Goal: Task Accomplishment & Management: Use online tool/utility

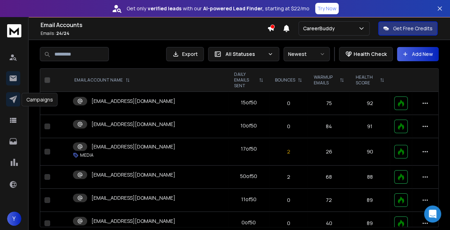
click at [15, 102] on icon at bounding box center [13, 99] width 9 height 9
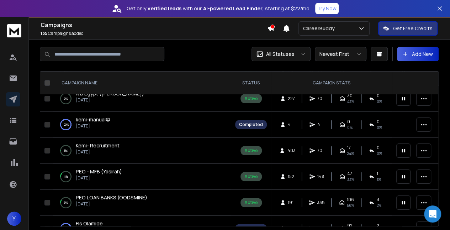
scroll to position [61, 0]
click at [116, 173] on span "PEO - MFB (Yasirah)" at bounding box center [99, 171] width 46 height 7
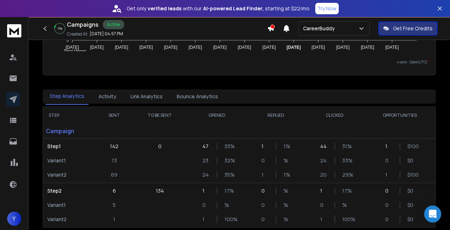
scroll to position [289, 0]
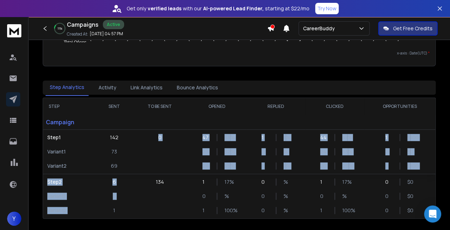
drag, startPoint x: 111, startPoint y: 208, endPoint x: 154, endPoint y: 122, distance: 96.0
click at [154, 122] on table "STEP SENT TO BE SENT OPENED REPLIED CLICKED OPPORTUNITIES Campaign Step 1 Varia…" at bounding box center [239, 158] width 393 height 120
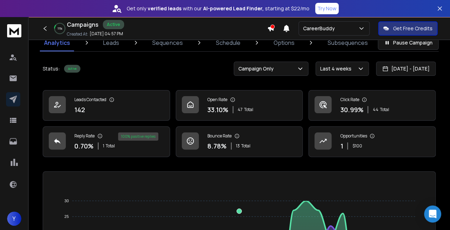
scroll to position [0, 0]
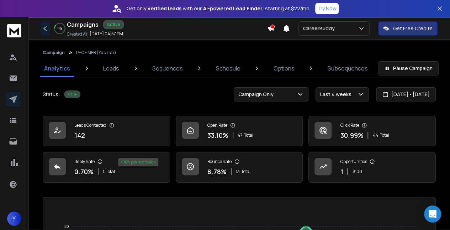
click at [44, 28] on icon at bounding box center [44, 28] width 3 height 5
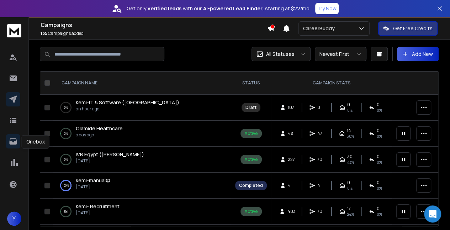
click at [15, 145] on icon at bounding box center [13, 141] width 9 height 9
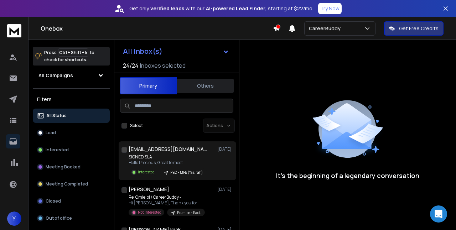
click at [163, 146] on h1 "ganiyat.shittu@beyondcredit.com.ng" at bounding box center [167, 149] width 78 height 7
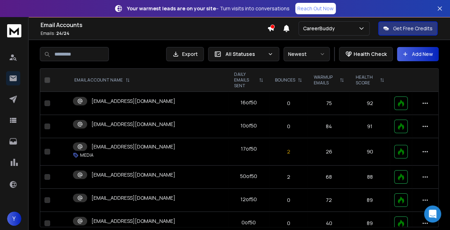
click at [76, 153] on icon at bounding box center [76, 155] width 6 height 6
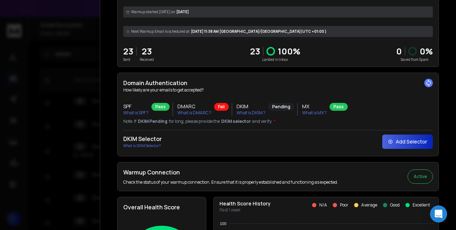
scroll to position [41, 0]
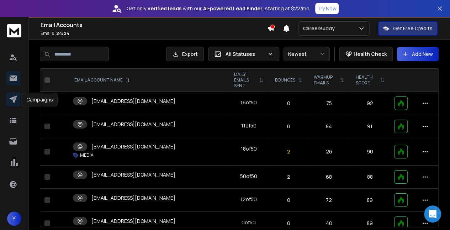
click at [7, 102] on link at bounding box center [13, 99] width 14 height 14
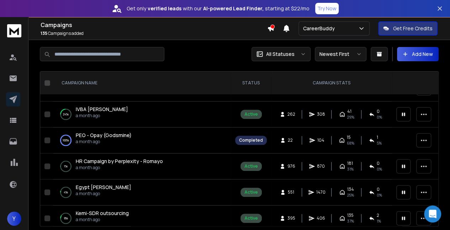
scroll to position [201, 0]
click at [130, 128] on td "100 % PEO - Opay (Godsmine) a month ago" at bounding box center [142, 140] width 178 height 26
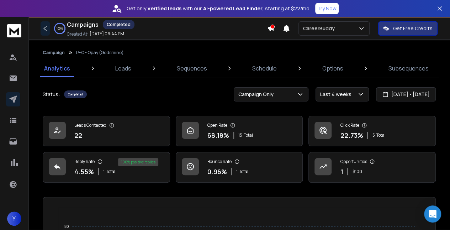
click at [44, 27] on icon at bounding box center [45, 28] width 6 height 6
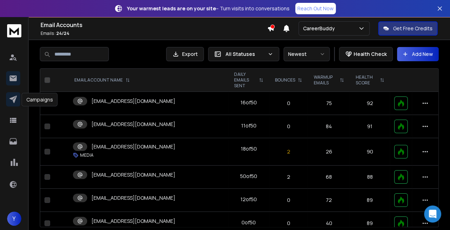
click at [10, 100] on icon at bounding box center [13, 99] width 9 height 9
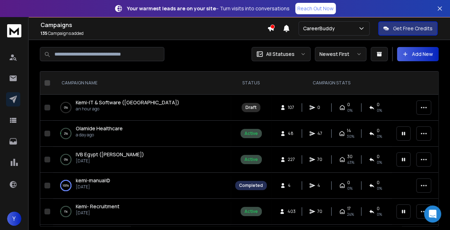
click at [133, 107] on p "an hour ago" at bounding box center [128, 109] width 104 height 6
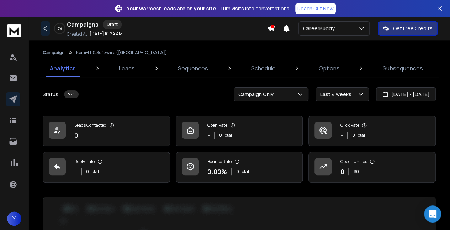
click at [47, 25] on button at bounding box center [45, 28] width 9 height 14
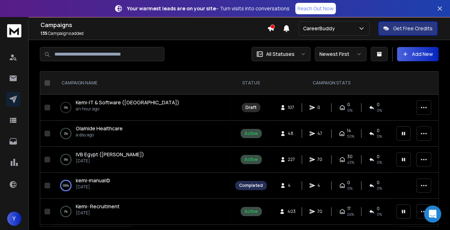
click at [125, 136] on div "2 % Olamide Healthcare a day ago" at bounding box center [142, 133] width 164 height 17
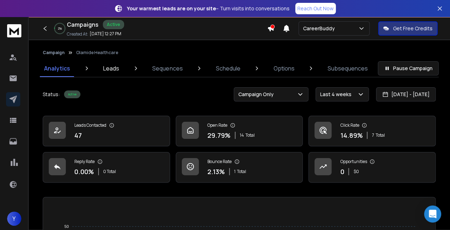
click at [116, 69] on p "Leads" at bounding box center [111, 68] width 16 height 9
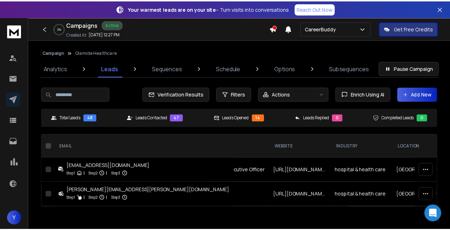
scroll to position [0, 238]
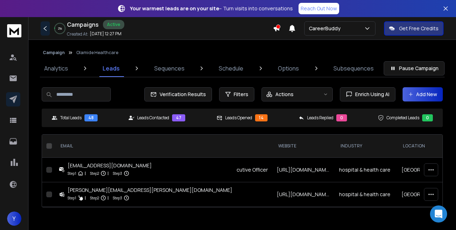
click at [44, 29] on icon at bounding box center [45, 28] width 6 height 6
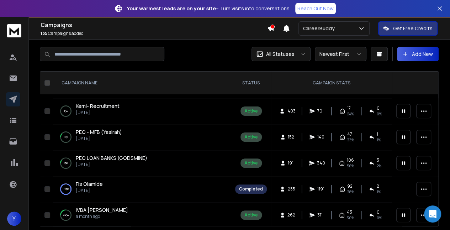
scroll to position [101, 0]
click at [101, 132] on span "PEO - MFB (Yasirah)" at bounding box center [99, 131] width 46 height 7
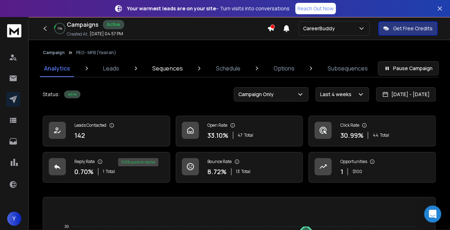
click at [168, 62] on link "Sequences" at bounding box center [167, 68] width 39 height 17
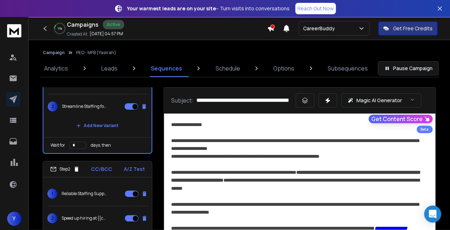
scroll to position [20, 0]
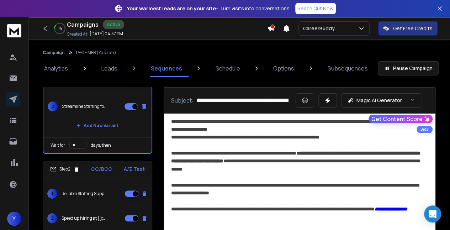
click at [93, 184] on div "1 Reliable Staffing Support for {{companyName}}" at bounding box center [97, 194] width 100 height 25
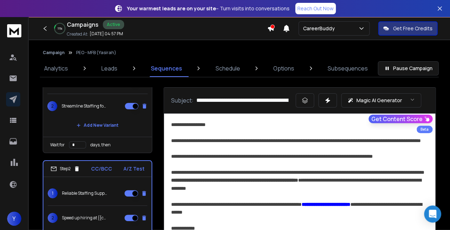
click at [78, 105] on p "Streamline Staffing for Loan Officers & Relationship Managers" at bounding box center [85, 106] width 46 height 6
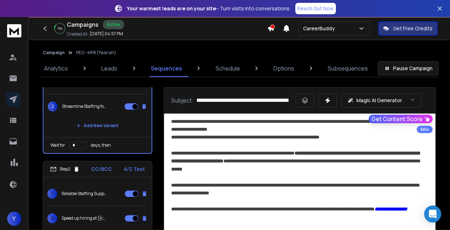
click at [85, 194] on p "Reliable Staffing Support for {{companyName}}" at bounding box center [85, 194] width 46 height 6
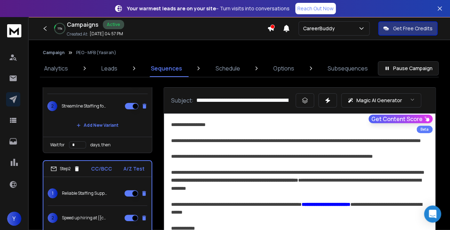
click at [85, 101] on div "2 Streamline Staffing for Loan Officers & Relationship Managers" at bounding box center [77, 106] width 60 height 10
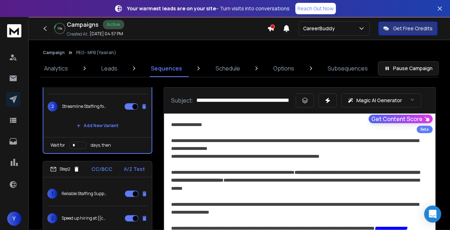
click at [75, 194] on p "Reliable Staffing Support for {{companyName}}" at bounding box center [85, 194] width 46 height 6
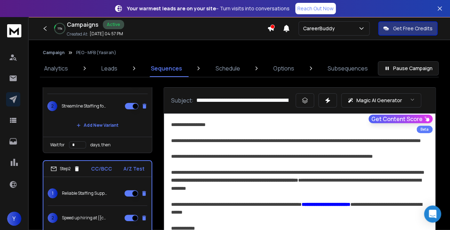
click at [78, 101] on div "2 Streamline Staffing for Loan Officers & Relationship Managers" at bounding box center [77, 106] width 60 height 10
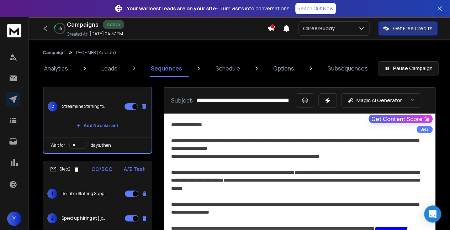
click at [77, 195] on p "Reliable Staffing Support for {{companyName}}" at bounding box center [85, 194] width 46 height 6
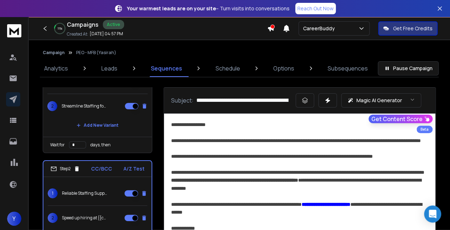
click at [90, 103] on p "Streamline Staffing for Loan Officers & Relationship Managers" at bounding box center [85, 106] width 46 height 6
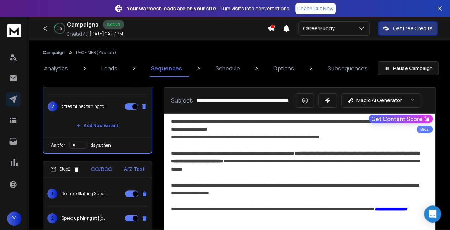
click at [77, 191] on p "Reliable Staffing Support for {{companyName}}" at bounding box center [85, 194] width 46 height 6
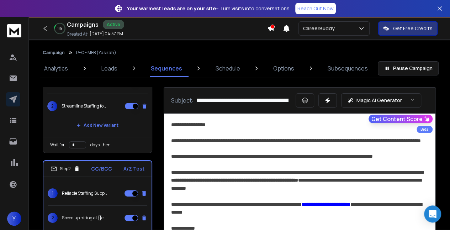
click at [82, 103] on p "Streamline Staffing for Loan Officers & Relationship Managers" at bounding box center [85, 106] width 46 height 6
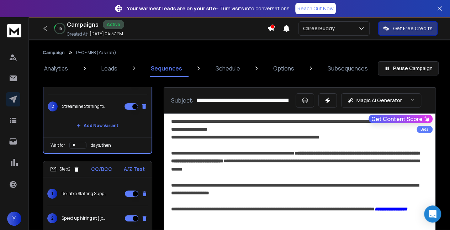
click at [70, 211] on div "2 Speed up hiring at {{companyName}} without compromising quality" at bounding box center [97, 218] width 100 height 24
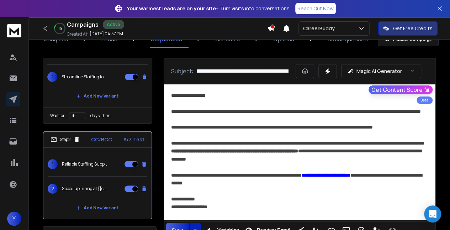
scroll to position [28, 0]
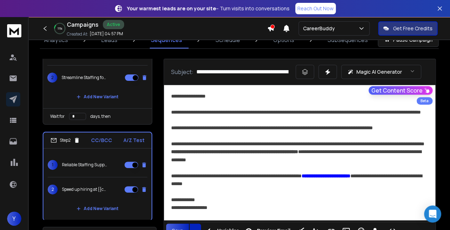
click at [75, 163] on p "Reliable Staffing Support for {{companyName}}" at bounding box center [85, 165] width 46 height 6
click at [70, 187] on p "Speed up hiring at {{companyName}} without compromising quality" at bounding box center [85, 190] width 46 height 6
click at [69, 165] on p "Reliable Staffing Support for {{companyName}}" at bounding box center [85, 165] width 46 height 6
click at [68, 181] on div "2 Speed up hiring at {{companyName}} without compromising quality" at bounding box center [98, 189] width 100 height 24
click at [66, 158] on div "1 Reliable Staffing Support for {{companyName}}" at bounding box center [98, 165] width 100 height 25
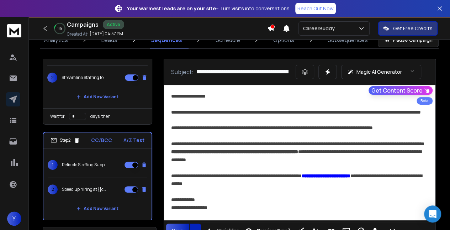
click at [66, 172] on div "1 Reliable Staffing Support for {{companyName}}" at bounding box center [98, 165] width 100 height 25
click at [68, 187] on p "Speed up hiring at {{companyName}} without compromising quality" at bounding box center [85, 190] width 46 height 6
click at [70, 168] on div "1 Reliable Staffing Support for {{companyName}}" at bounding box center [78, 165] width 60 height 10
type input "**********"
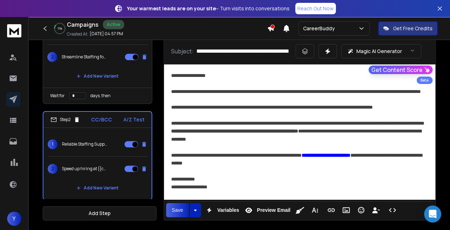
scroll to position [0, 0]
